Goal: Task Accomplishment & Management: Manage account settings

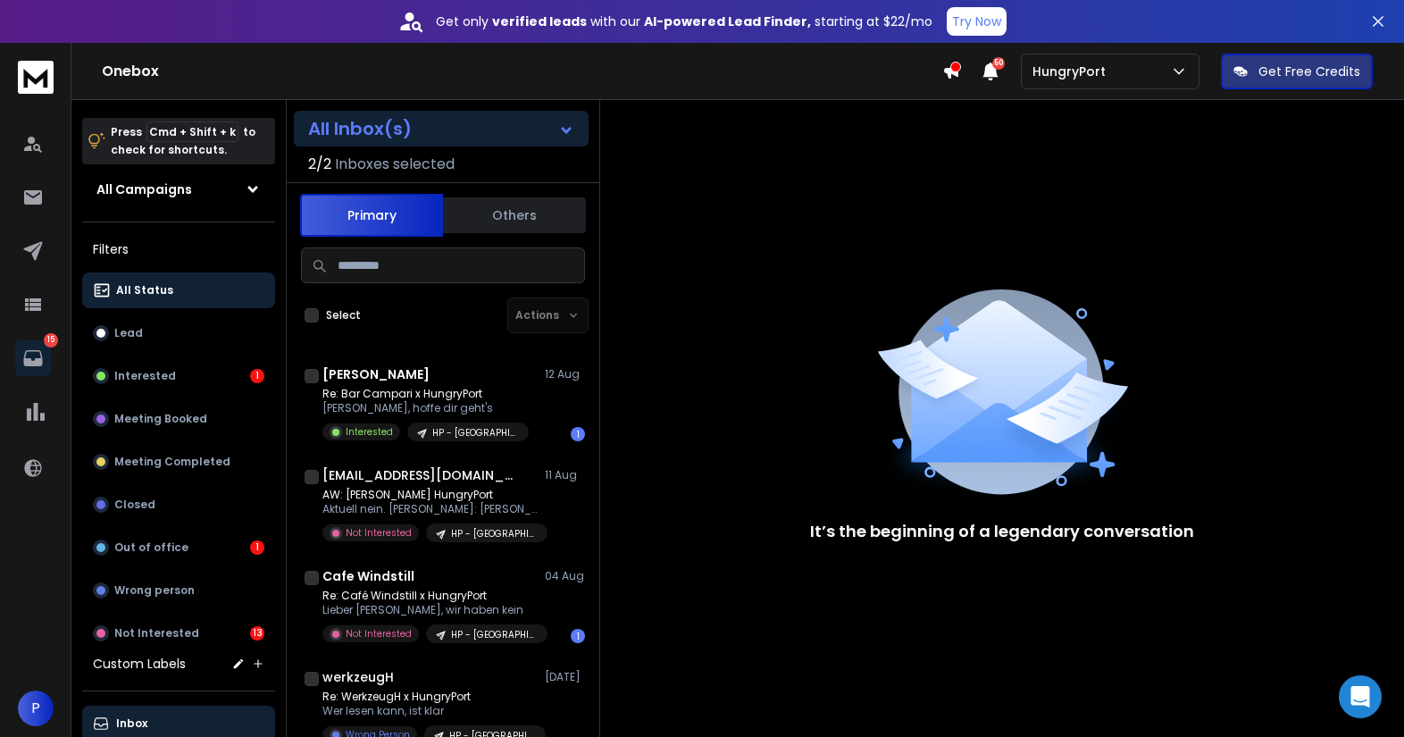
click at [550, 124] on button "All Inbox(s)" at bounding box center [441, 129] width 295 height 36
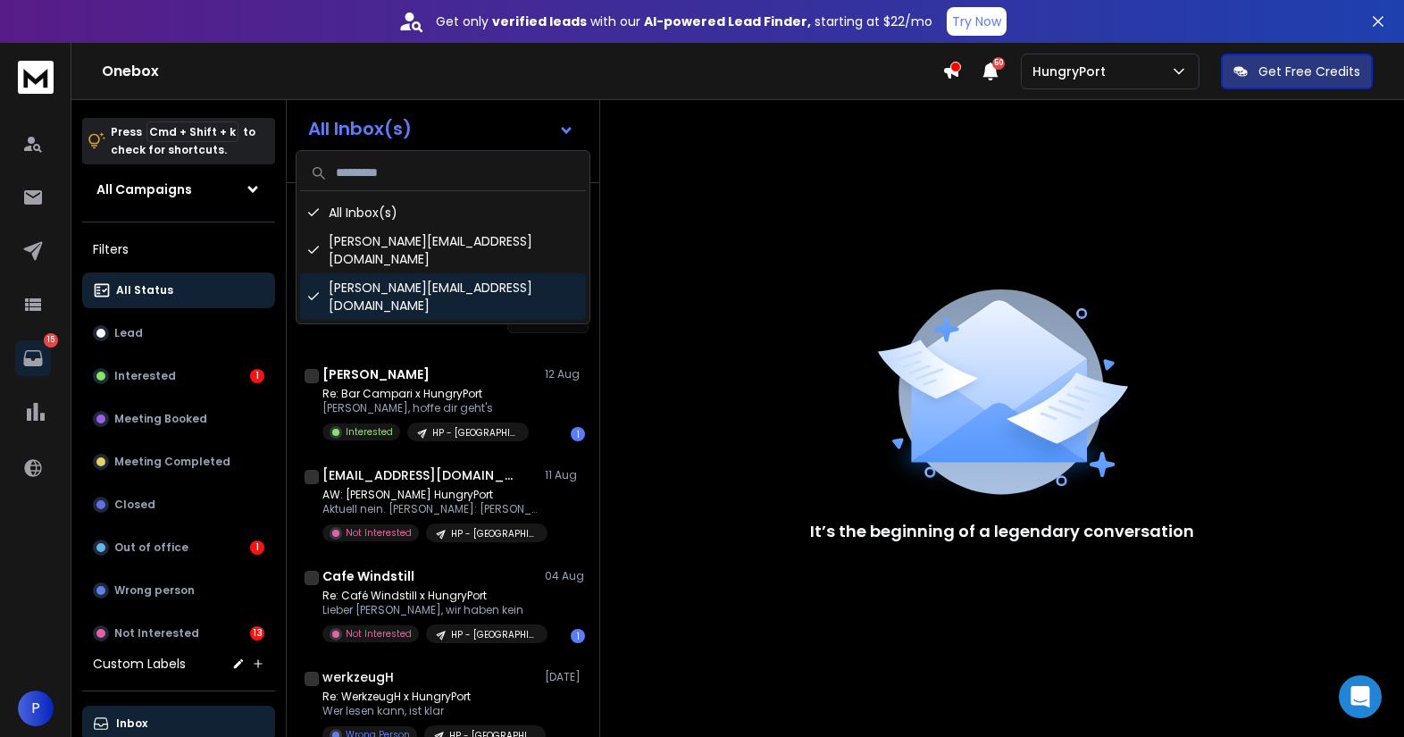
click at [355, 273] on div "[PERSON_NAME][EMAIL_ADDRESS][DOMAIN_NAME]" at bounding box center [443, 296] width 286 height 46
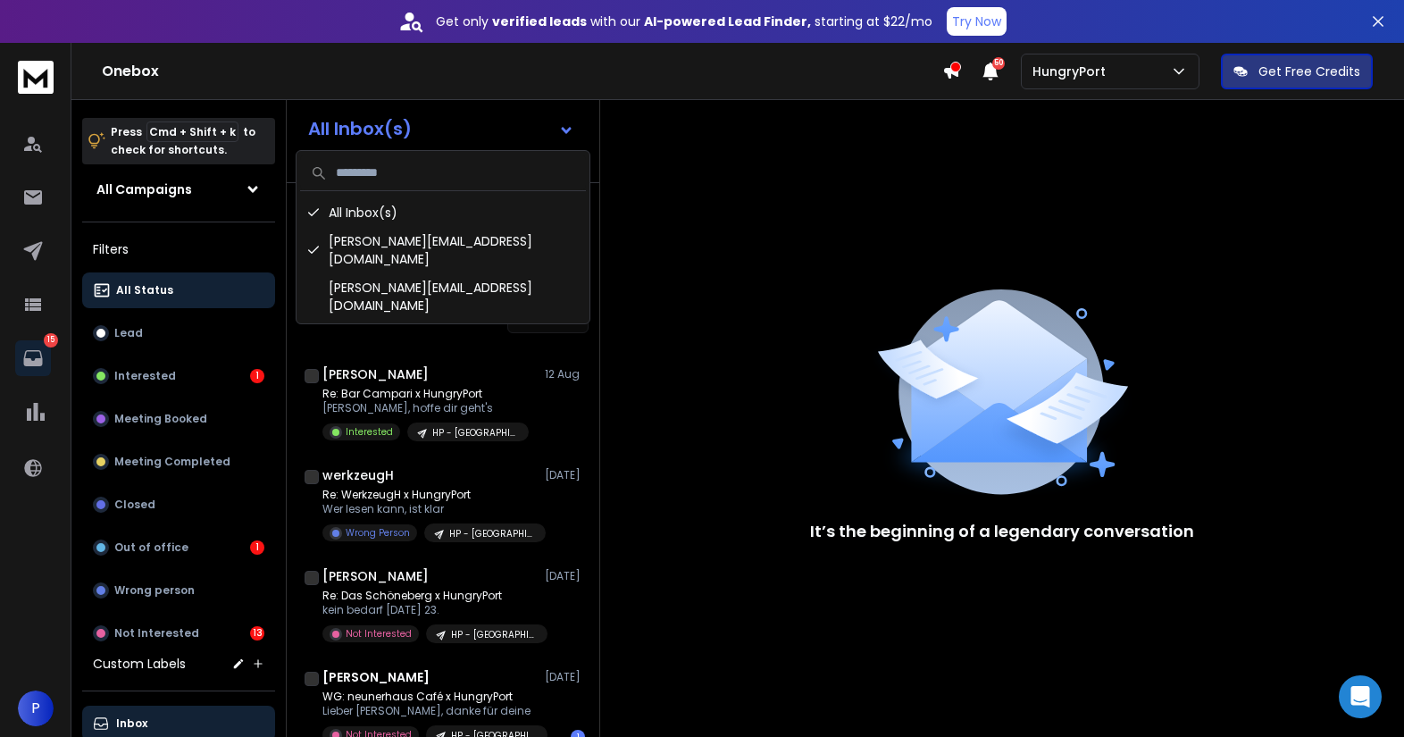
click at [689, 246] on div "It’s the beginning of a legendary conversation" at bounding box center [1002, 413] width 804 height 626
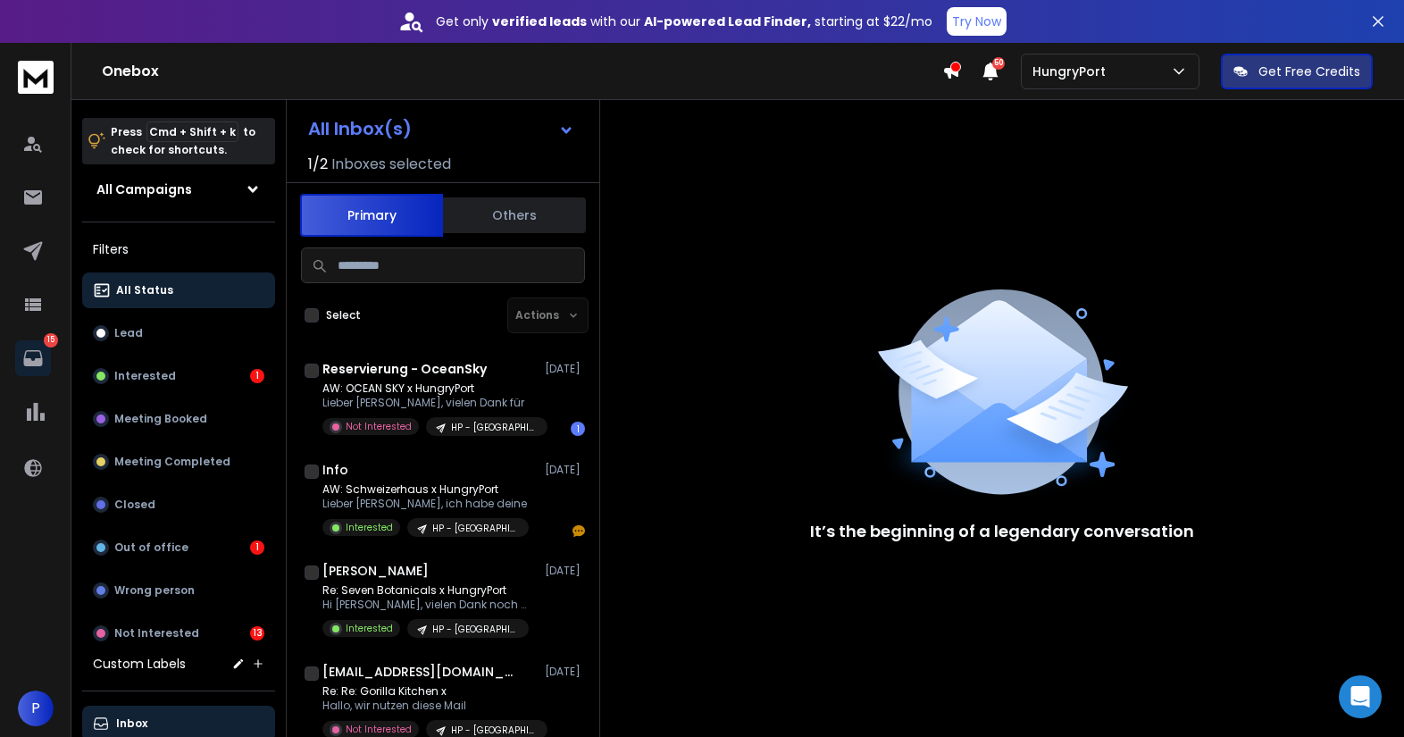
scroll to position [620, 0]
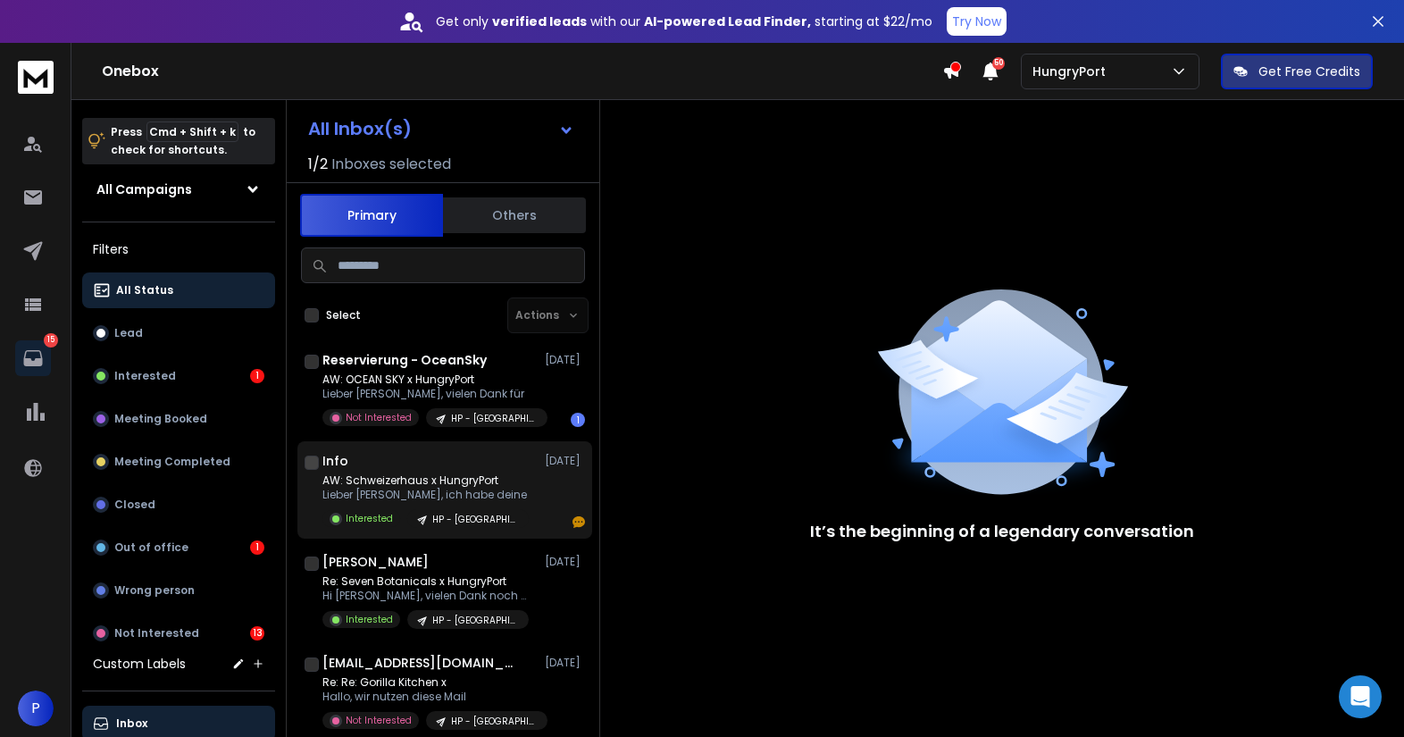
click at [482, 473] on p "AW: Schweizerhaus x HungryPort" at bounding box center [425, 480] width 206 height 14
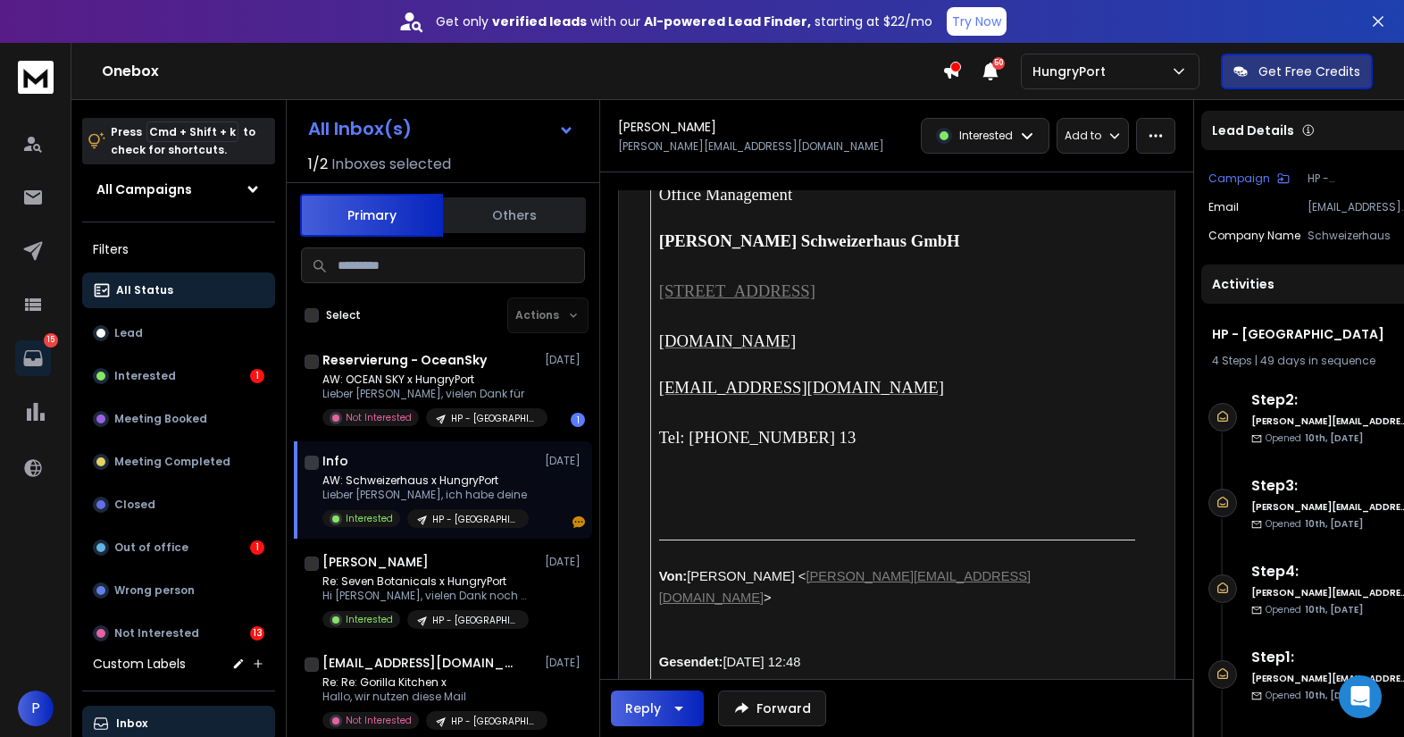
scroll to position [922, 0]
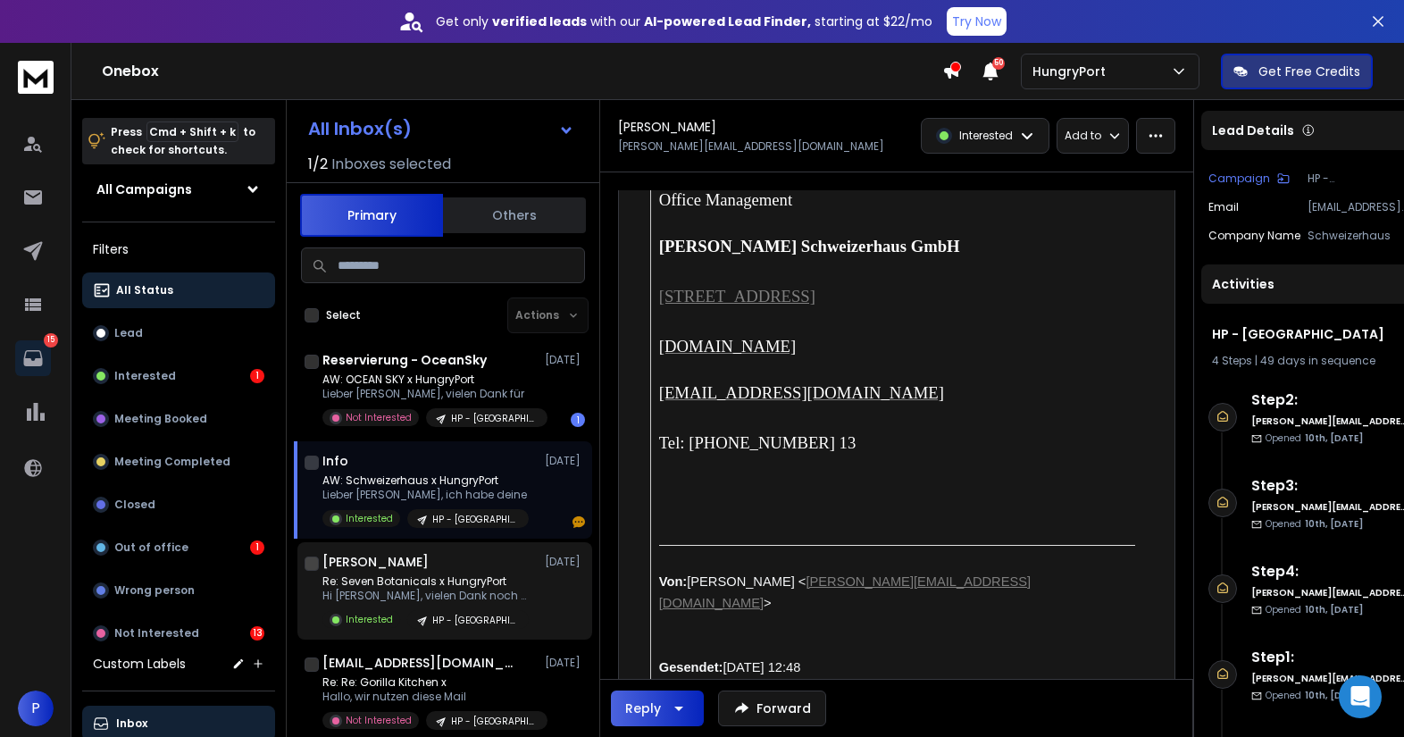
click at [454, 586] on p "Re: Seven Botanicals x HungryPort" at bounding box center [429, 581] width 214 height 14
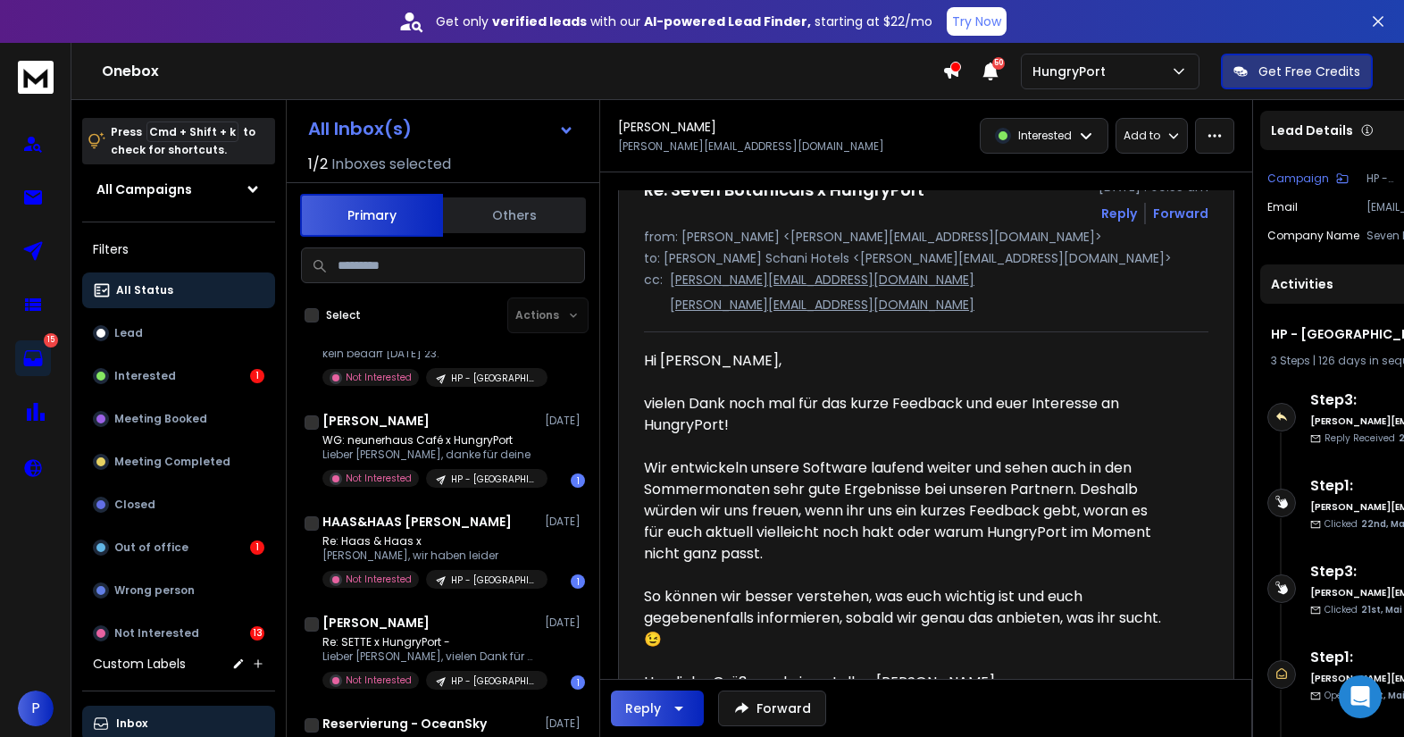
scroll to position [0, 0]
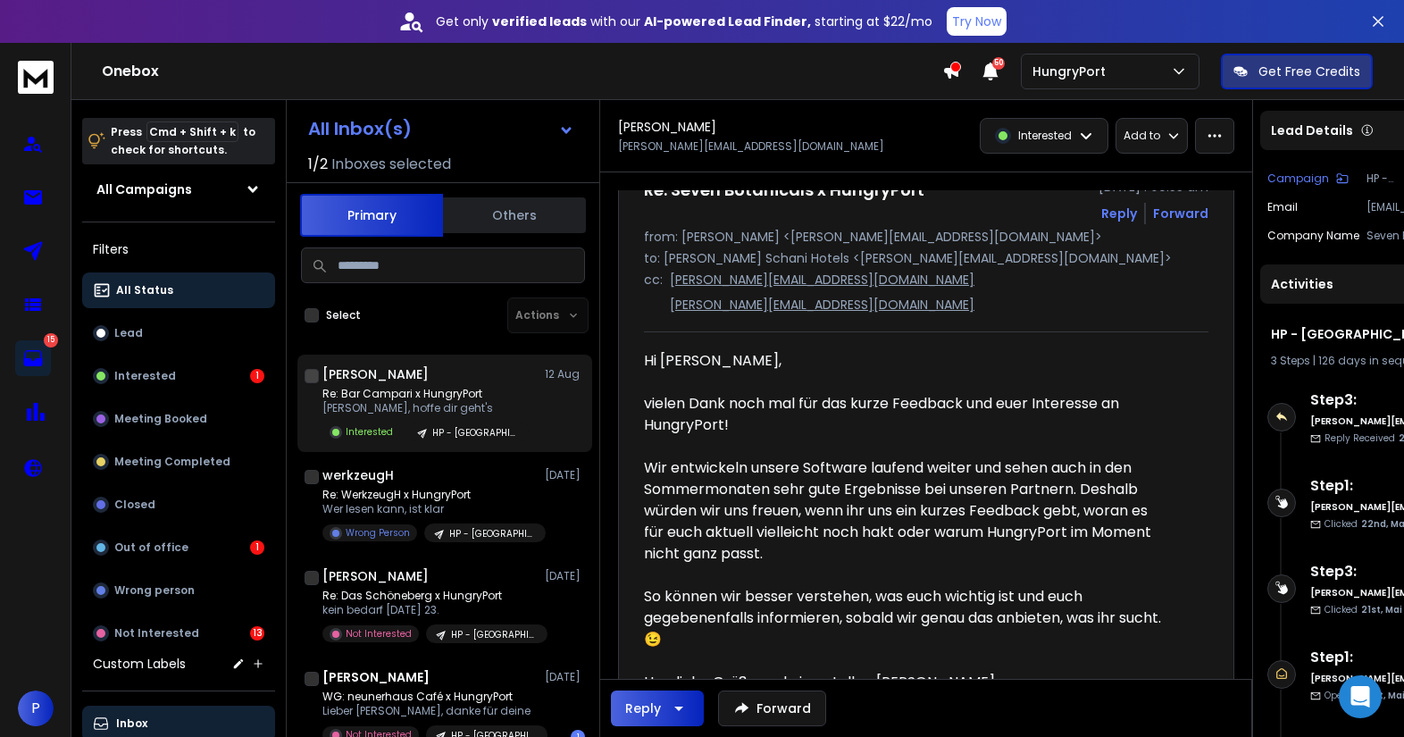
click at [413, 396] on p "Re: Bar Campari x HungryPort" at bounding box center [425, 394] width 206 height 14
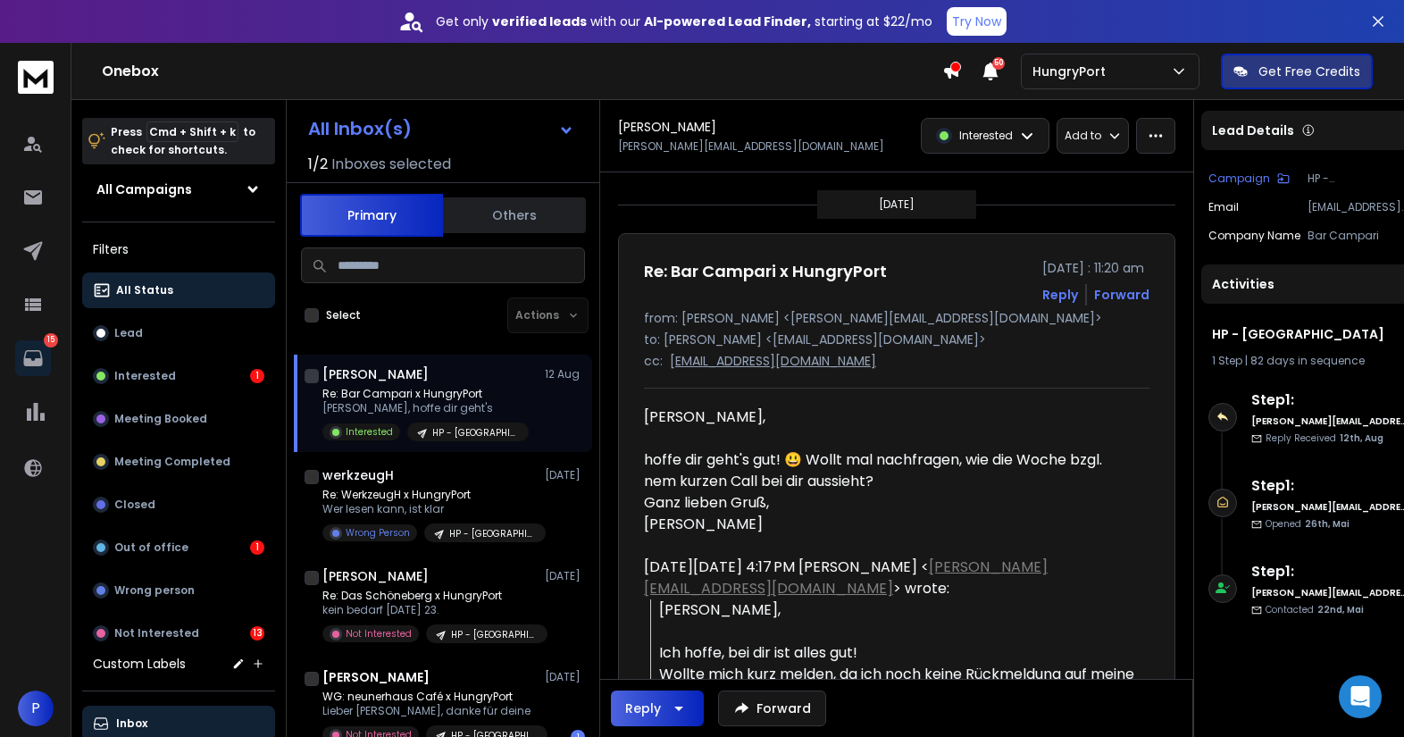
click at [423, 164] on h3 "Inboxes selected" at bounding box center [391, 164] width 120 height 21
click at [533, 140] on button "All Inbox(s)" at bounding box center [441, 129] width 295 height 36
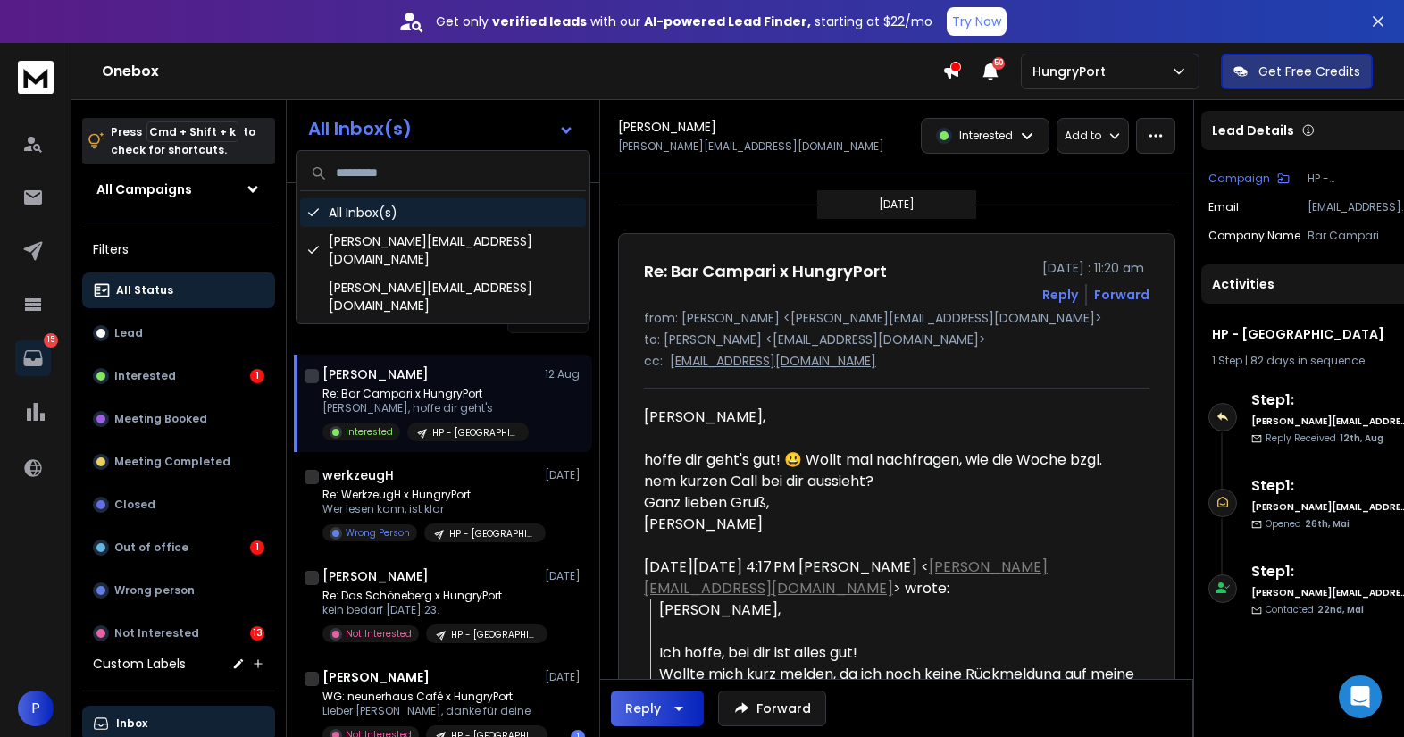
click at [362, 213] on div "All Inbox(s)" at bounding box center [443, 212] width 286 height 29
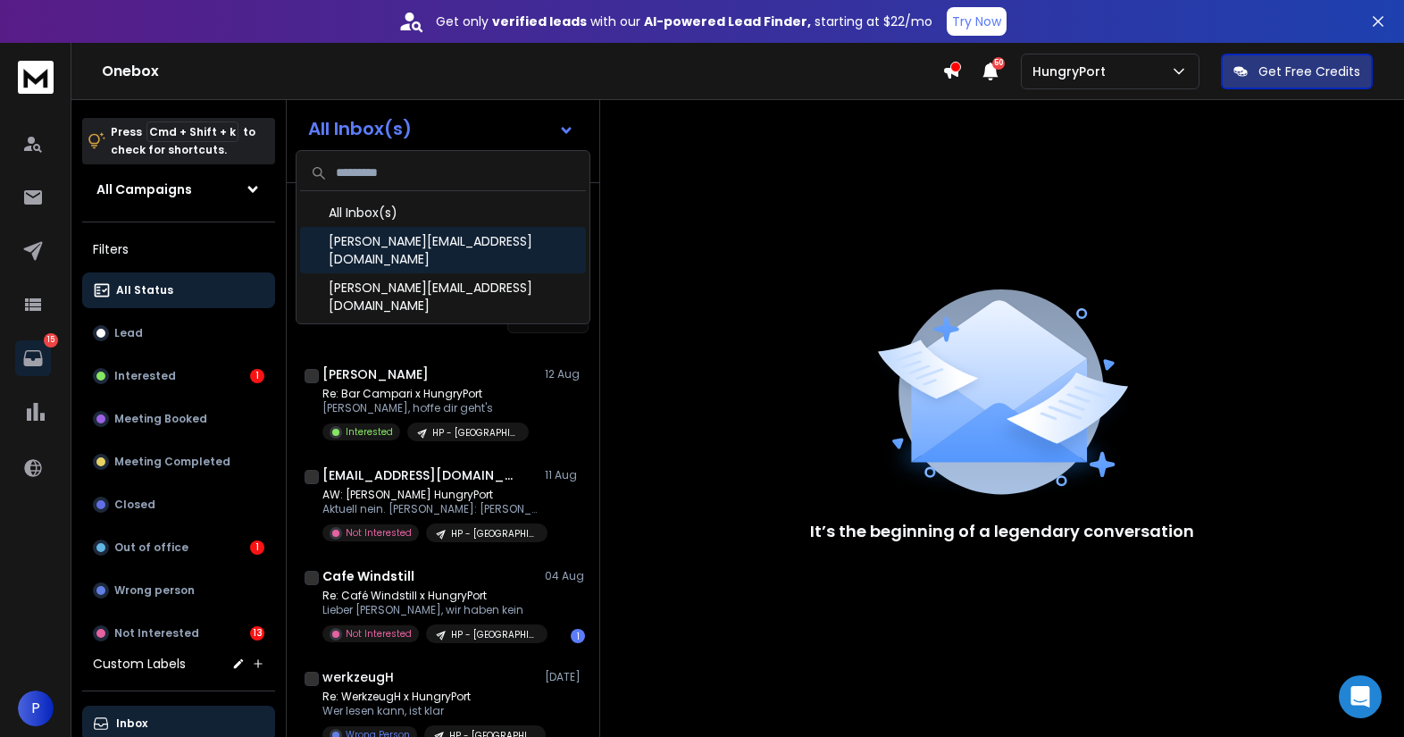
click at [352, 240] on div "[PERSON_NAME][EMAIL_ADDRESS][DOMAIN_NAME]" at bounding box center [443, 250] width 286 height 46
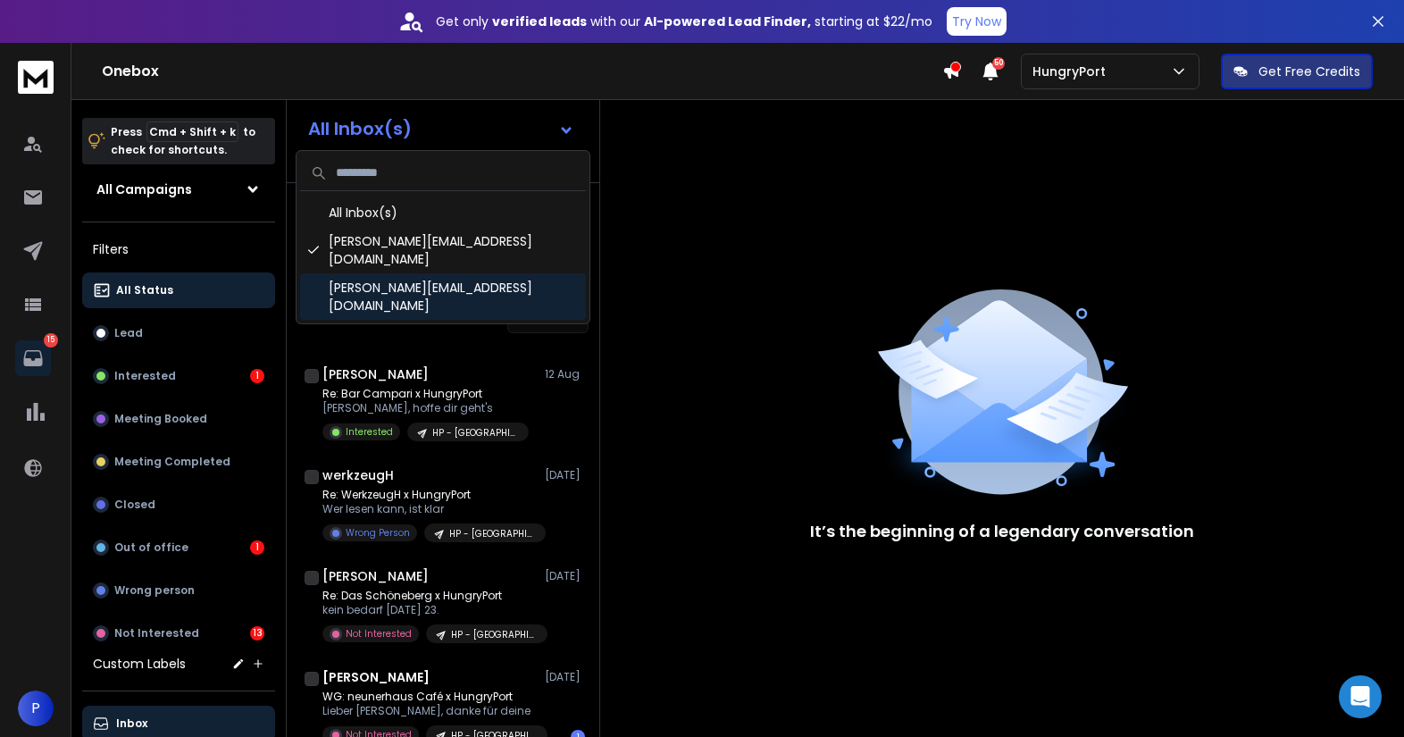
click at [352, 273] on div "[PERSON_NAME][EMAIL_ADDRESS][DOMAIN_NAME]" at bounding box center [443, 296] width 286 height 46
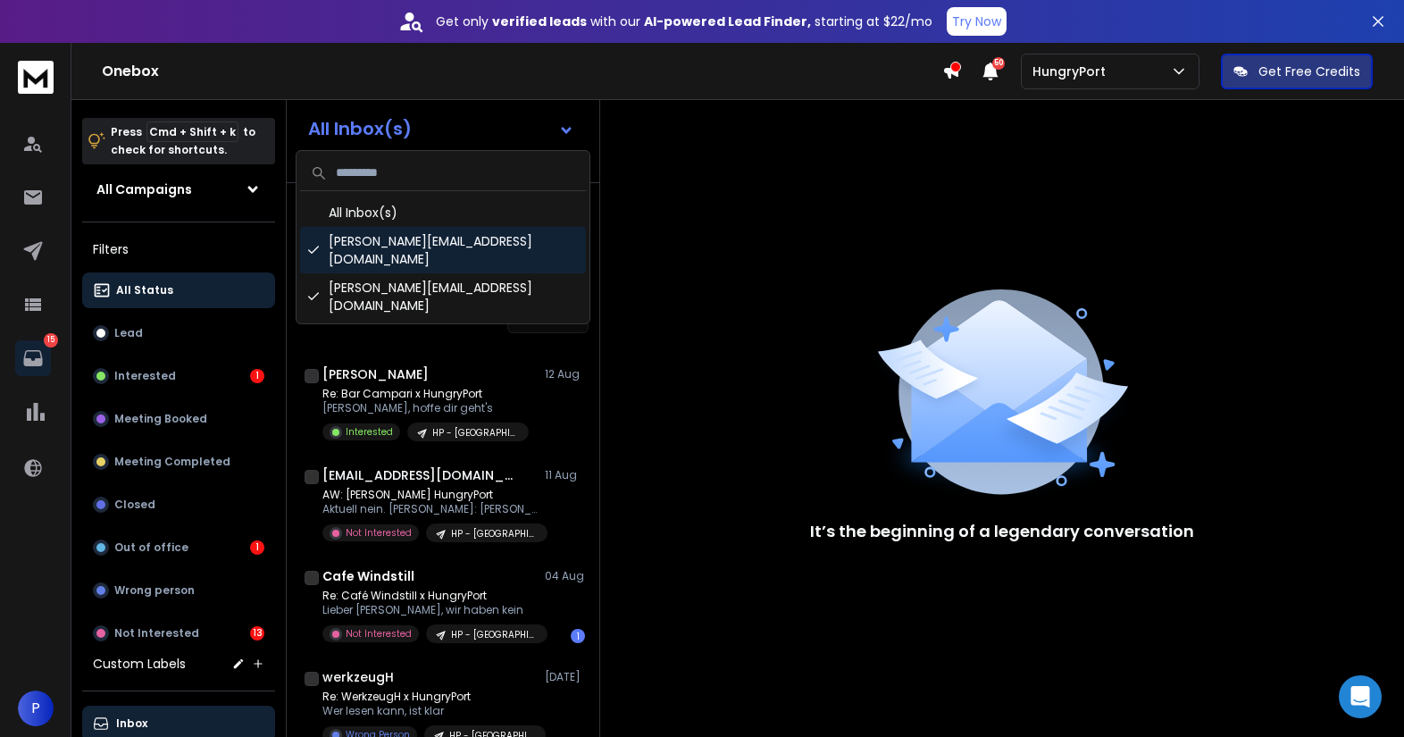
click at [351, 240] on div "[PERSON_NAME][EMAIL_ADDRESS][DOMAIN_NAME]" at bounding box center [443, 250] width 286 height 46
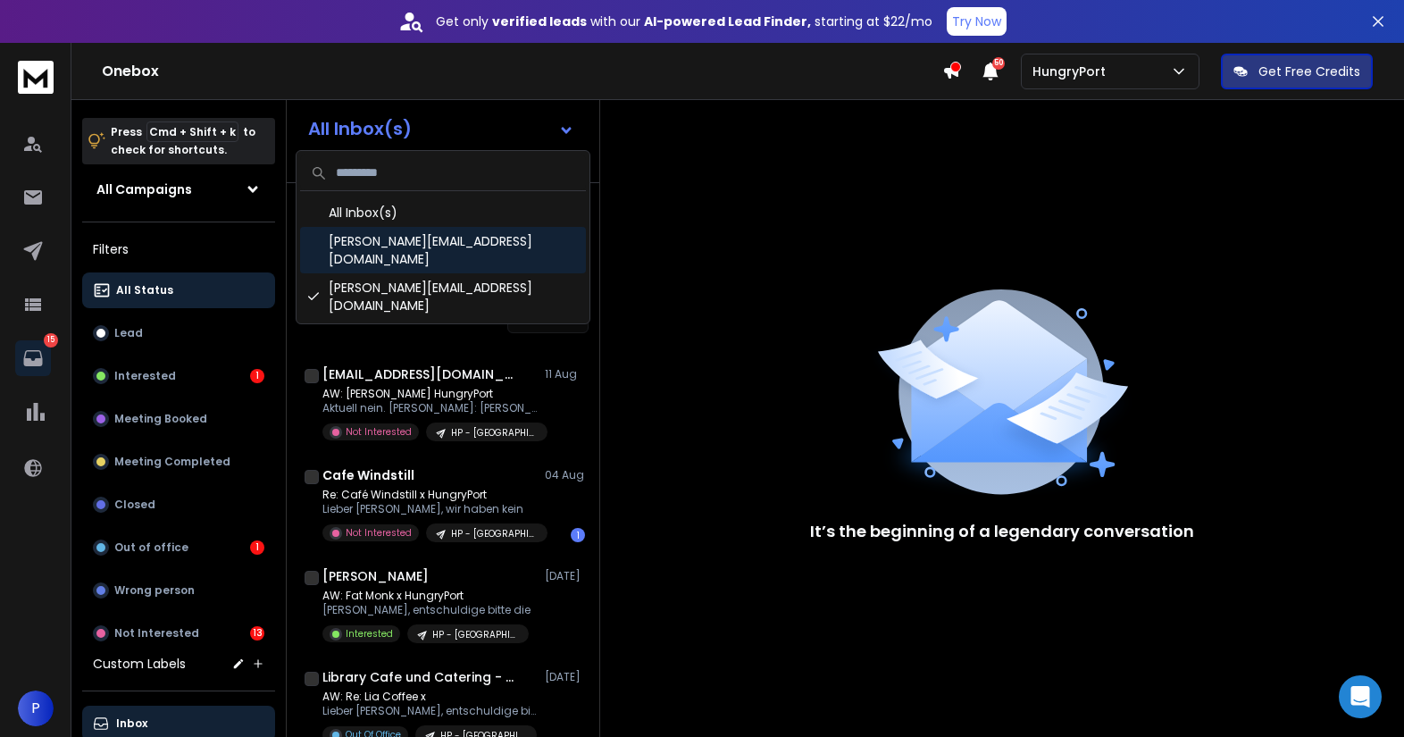
click at [351, 240] on div "[PERSON_NAME][EMAIL_ADDRESS][DOMAIN_NAME]" at bounding box center [443, 250] width 286 height 46
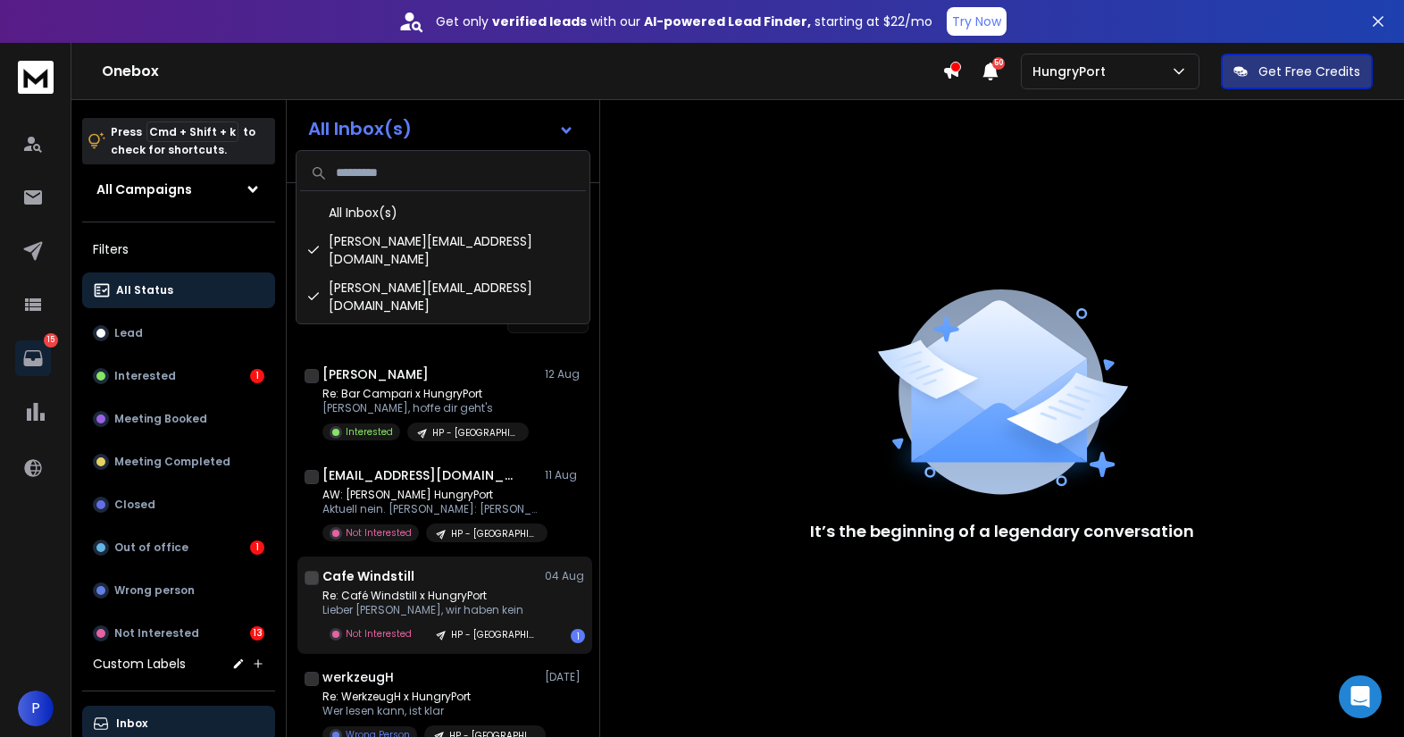
click at [429, 578] on div "Cafe Windstill [DATE]" at bounding box center [453, 576] width 263 height 18
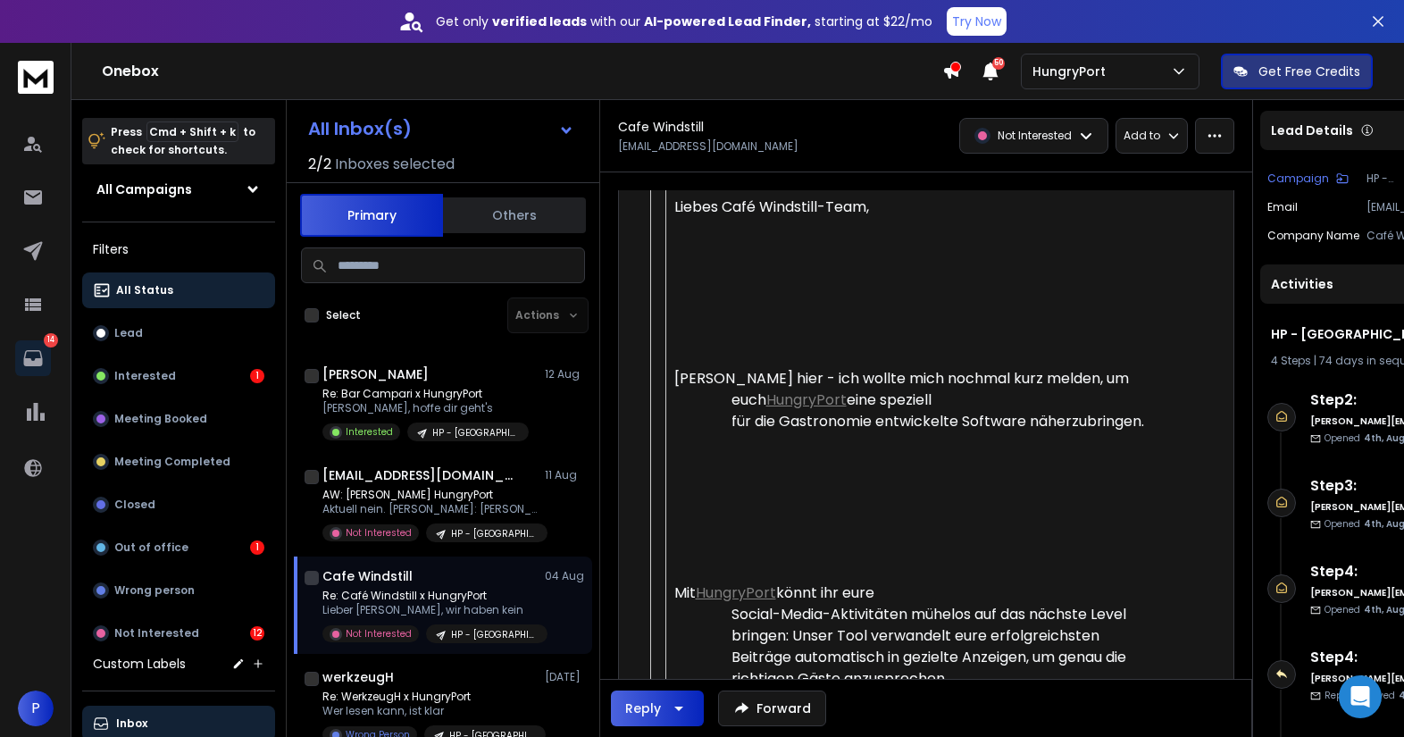
scroll to position [4266, 0]
